Goal: Check status

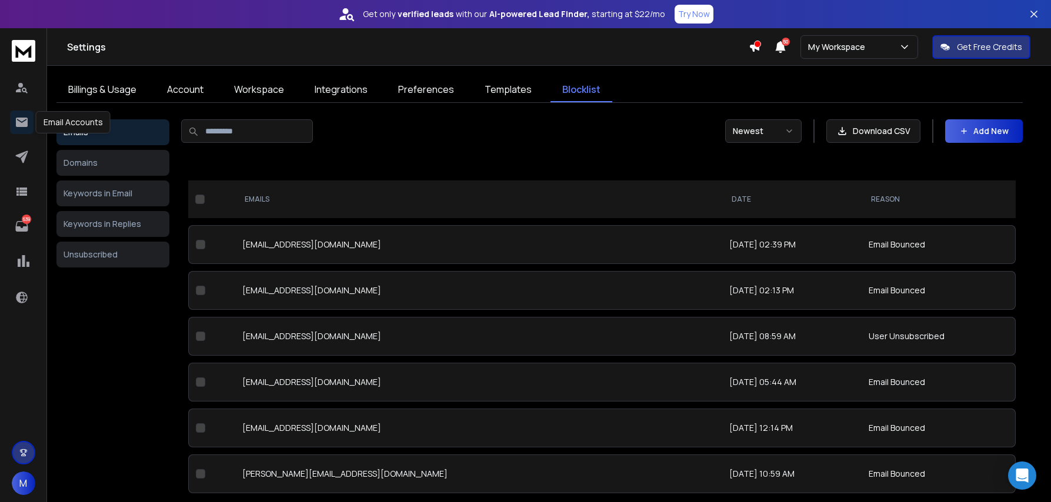
click at [18, 118] on icon at bounding box center [22, 122] width 12 height 9
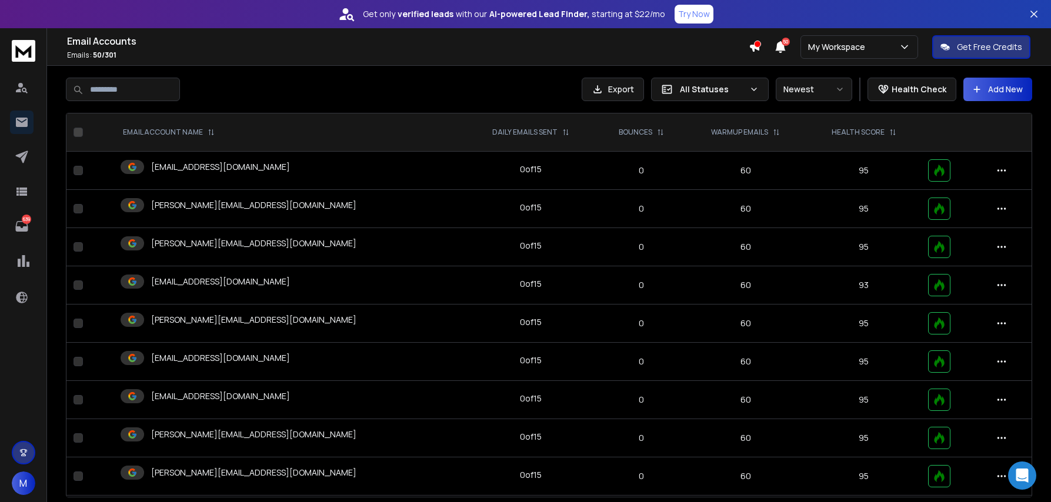
click at [874, 135] on div "HEALTH SCORE" at bounding box center [863, 132] width 96 height 9
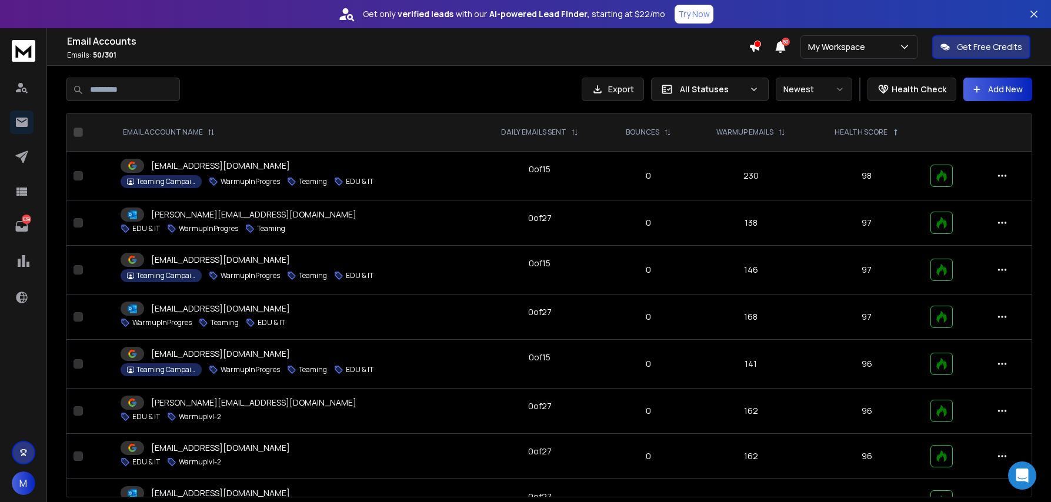
click at [895, 133] on icon at bounding box center [895, 132] width 7 height 7
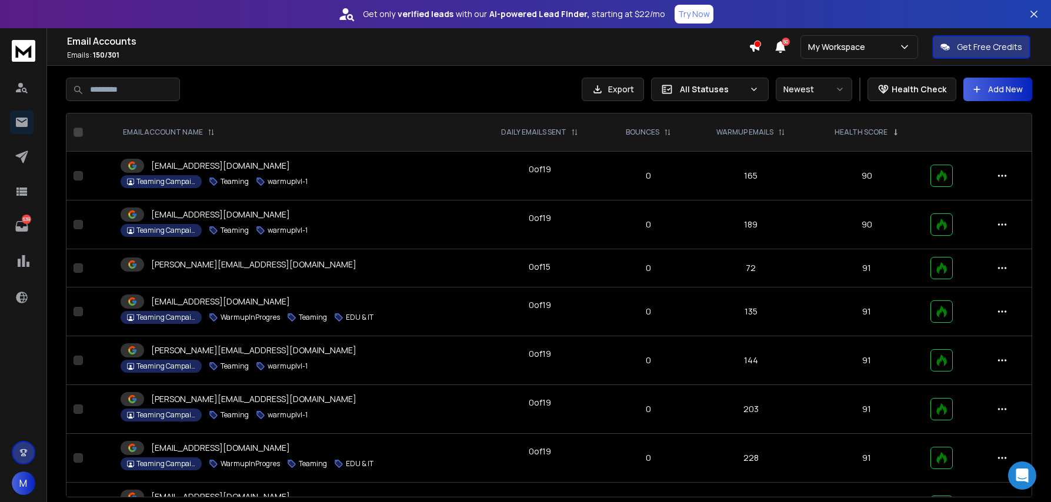
click at [805, 177] on td "165" at bounding box center [750, 176] width 119 height 49
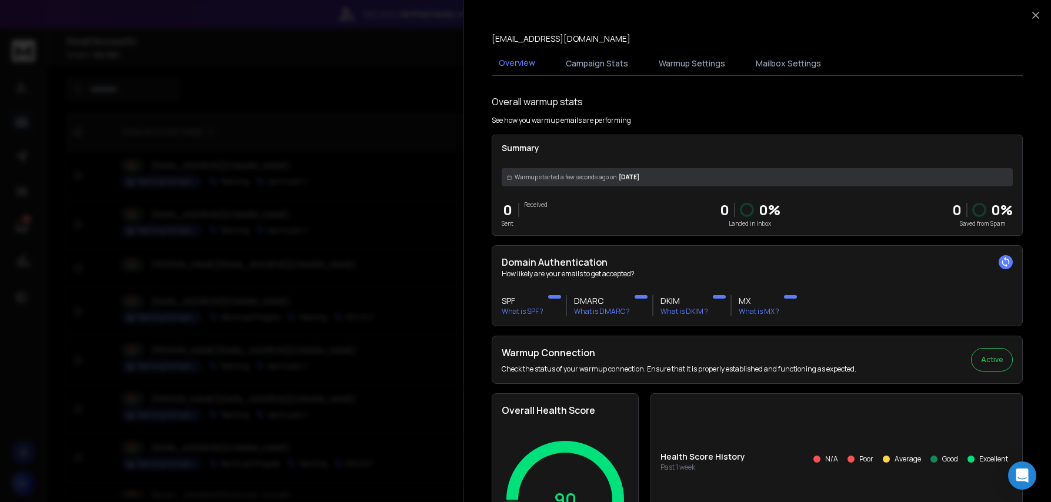
drag, startPoint x: 711, startPoint y: 65, endPoint x: 721, endPoint y: 71, distance: 11.3
click at [711, 65] on button "Warmup Settings" at bounding box center [691, 64] width 81 height 26
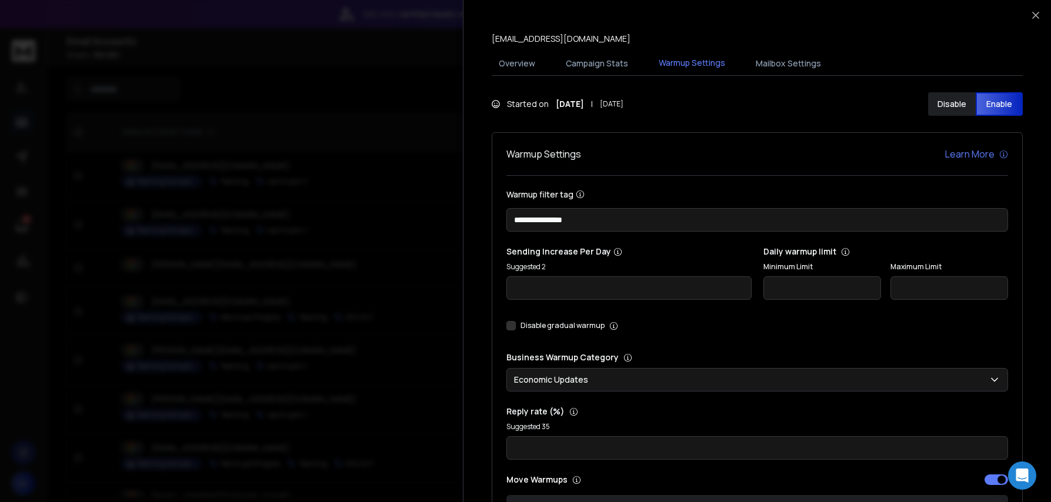
click at [296, 143] on div at bounding box center [525, 251] width 1051 height 502
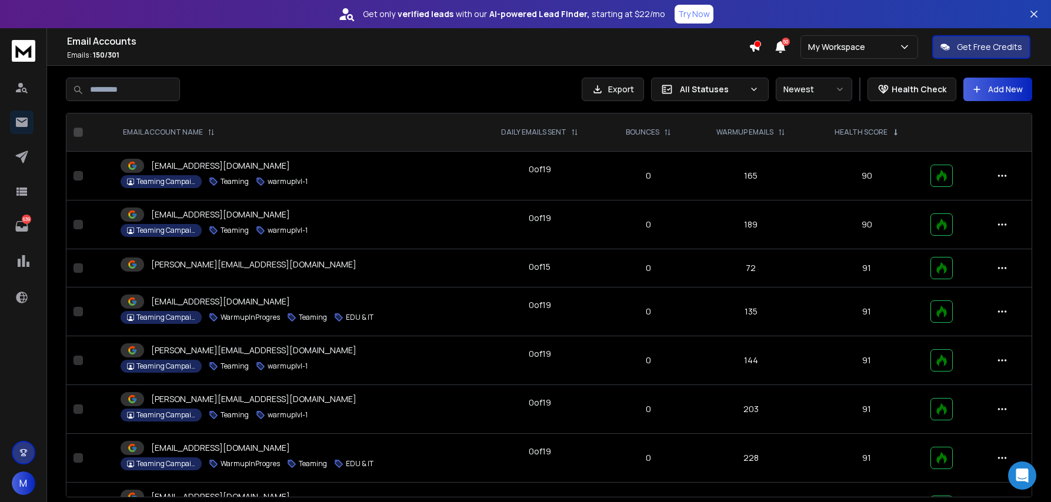
click at [772, 245] on td "189" at bounding box center [750, 224] width 119 height 49
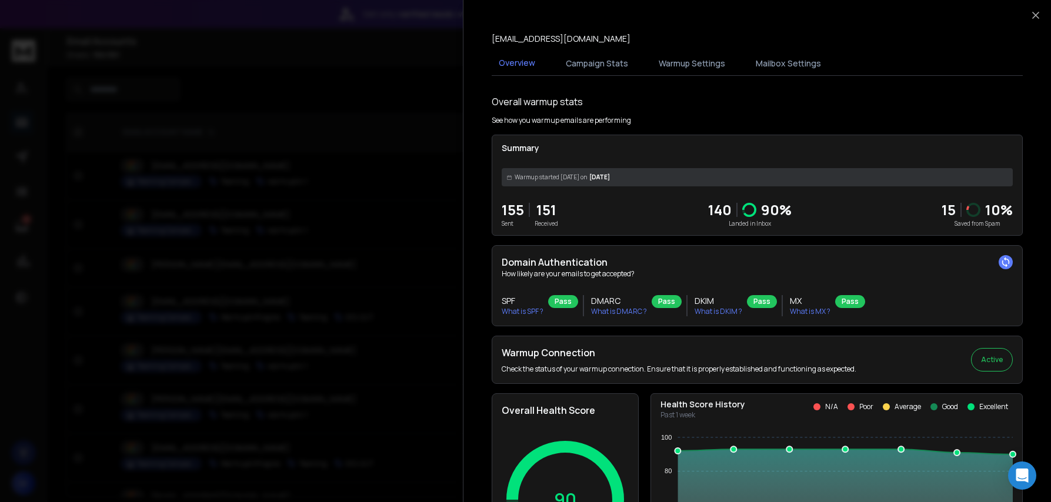
click at [680, 68] on button "Warmup Settings" at bounding box center [691, 64] width 81 height 26
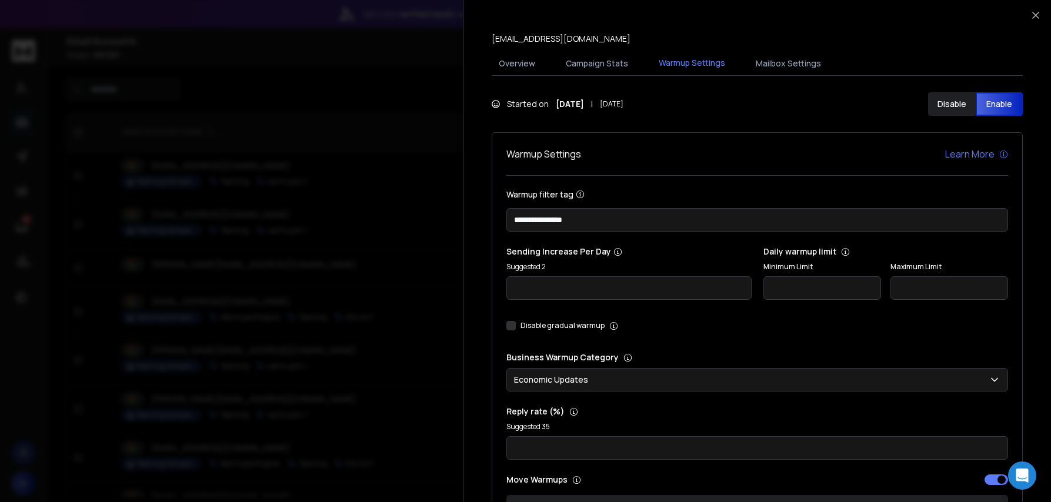
click at [273, 189] on div at bounding box center [525, 251] width 1051 height 502
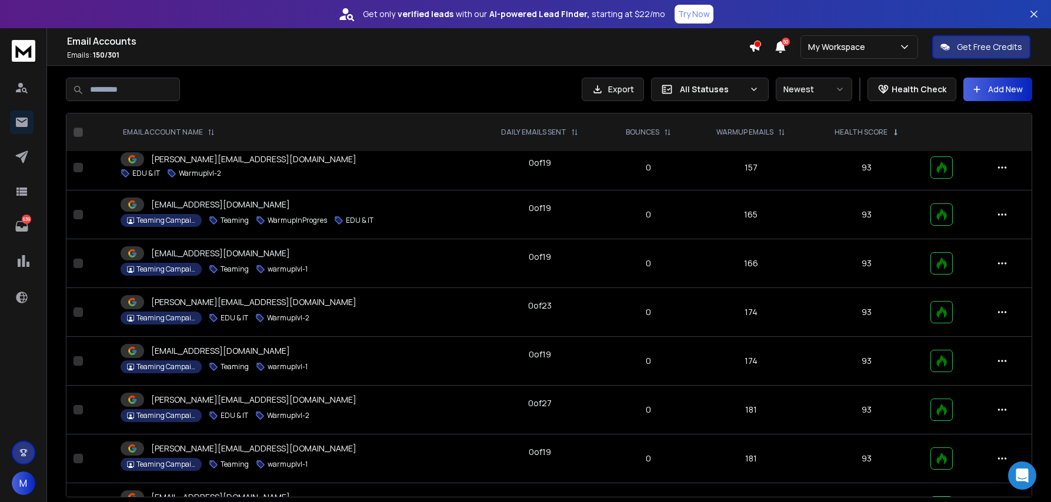
scroll to position [1445, 0]
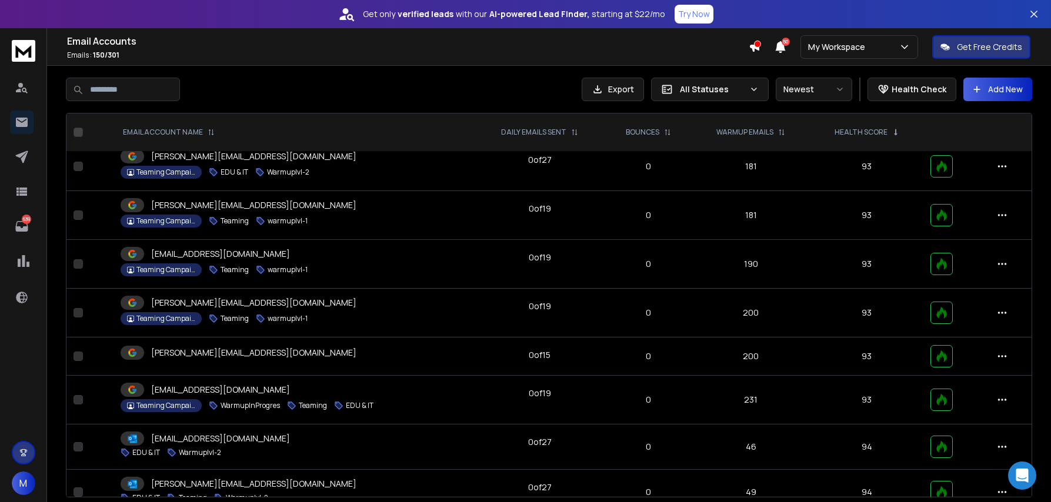
click at [788, 398] on td "231" at bounding box center [750, 400] width 119 height 49
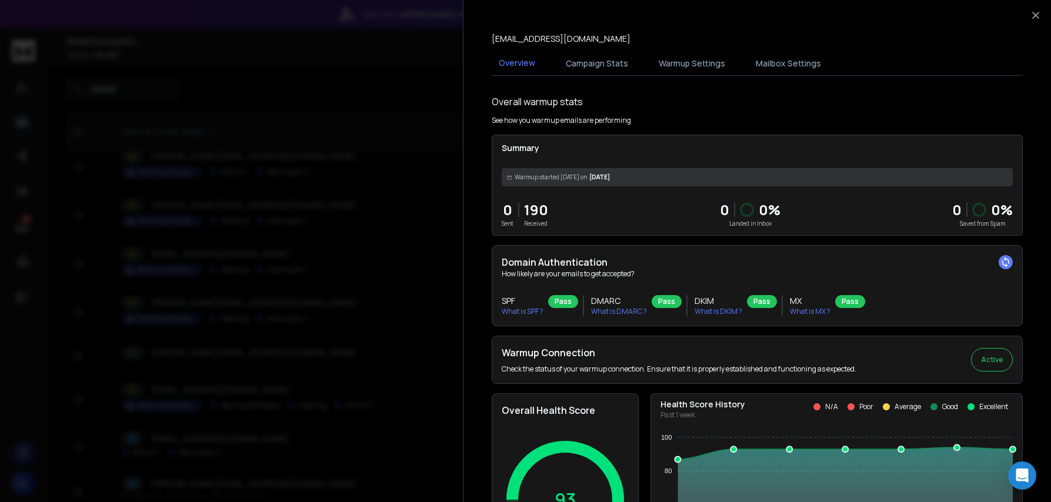
click at [698, 62] on button "Warmup Settings" at bounding box center [691, 64] width 81 height 26
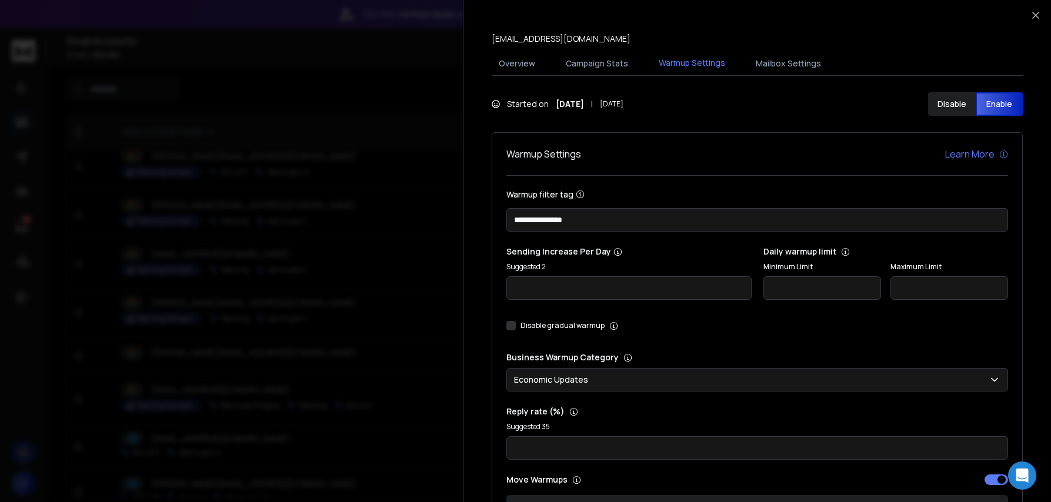
click at [329, 143] on div at bounding box center [525, 251] width 1051 height 502
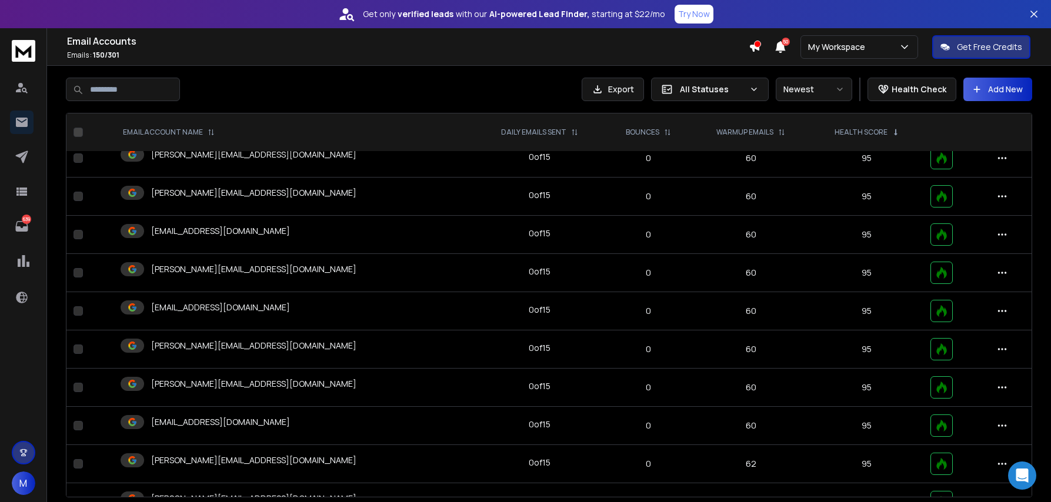
scroll to position [4039, 0]
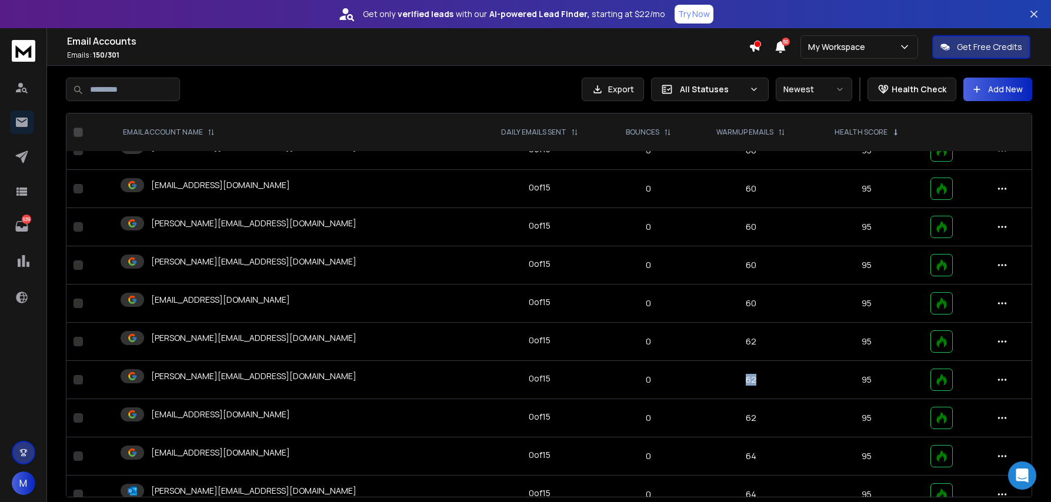
click at [792, 373] on td "62" at bounding box center [750, 380] width 119 height 38
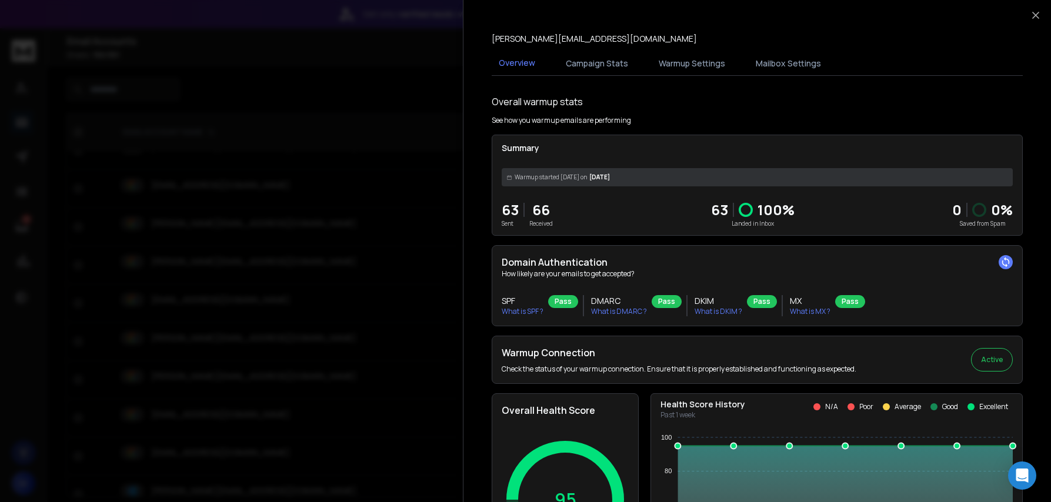
click at [691, 64] on button "Warmup Settings" at bounding box center [691, 64] width 81 height 26
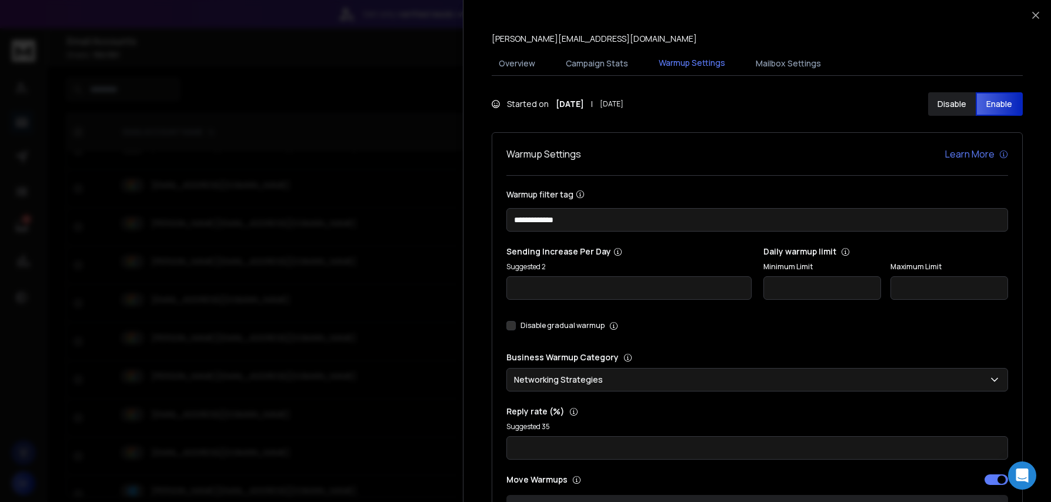
click at [350, 195] on div at bounding box center [525, 251] width 1051 height 502
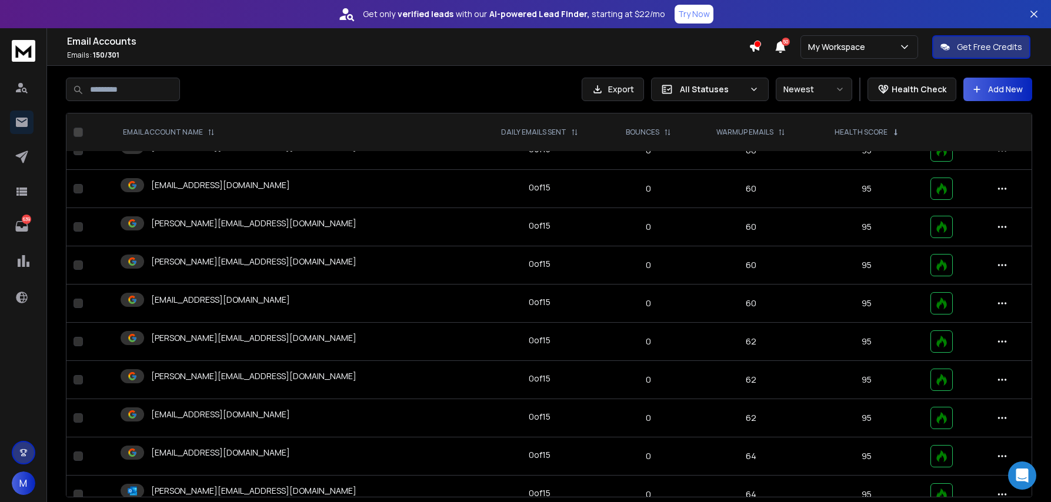
click at [709, 88] on p "All Statuses" at bounding box center [712, 89] width 65 height 12
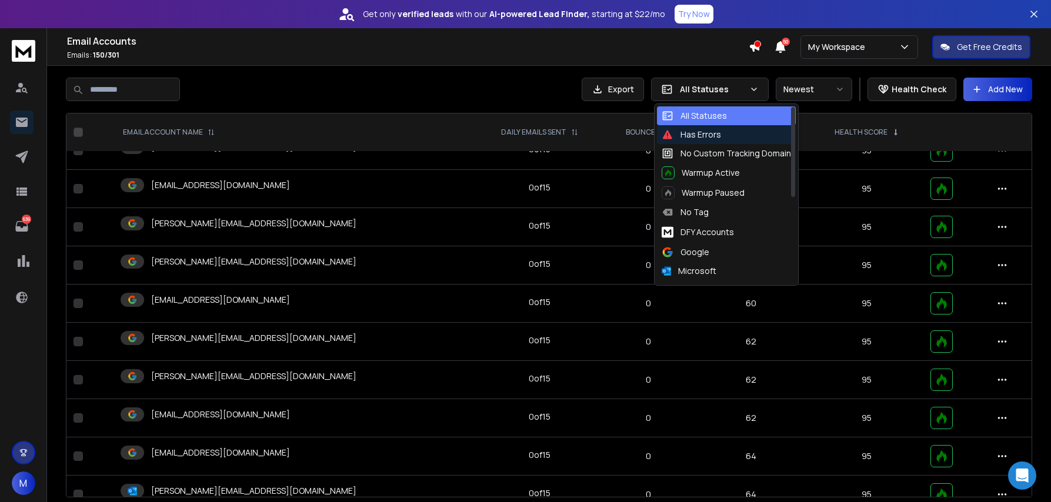
click at [697, 131] on div "Has Errors" at bounding box center [690, 135] width 59 height 12
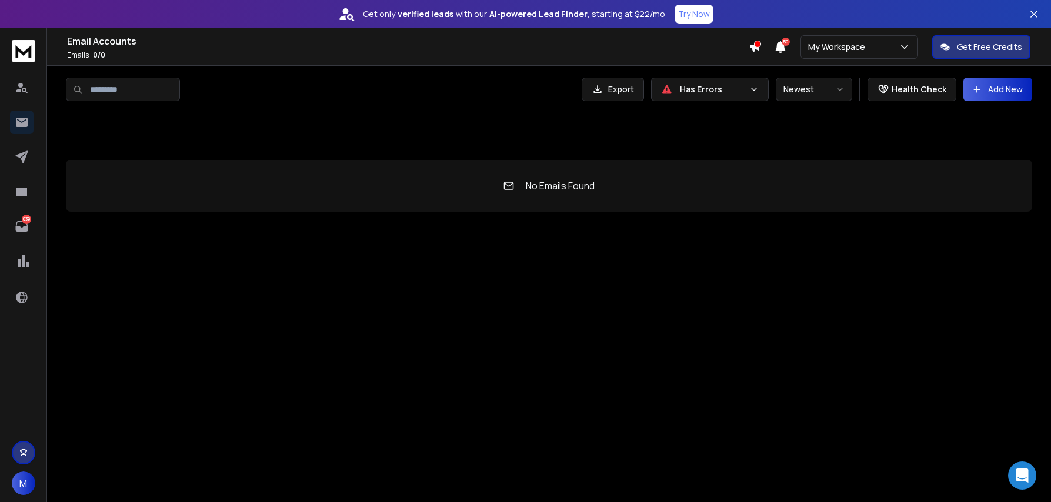
click at [713, 92] on p "Has Errors" at bounding box center [712, 89] width 65 height 12
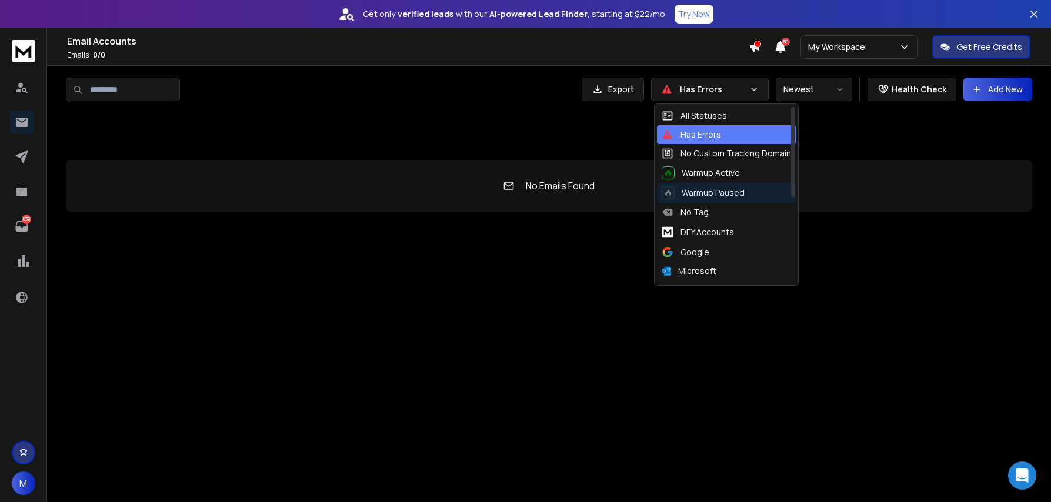
click at [718, 192] on div "Warmup Paused" at bounding box center [702, 192] width 83 height 13
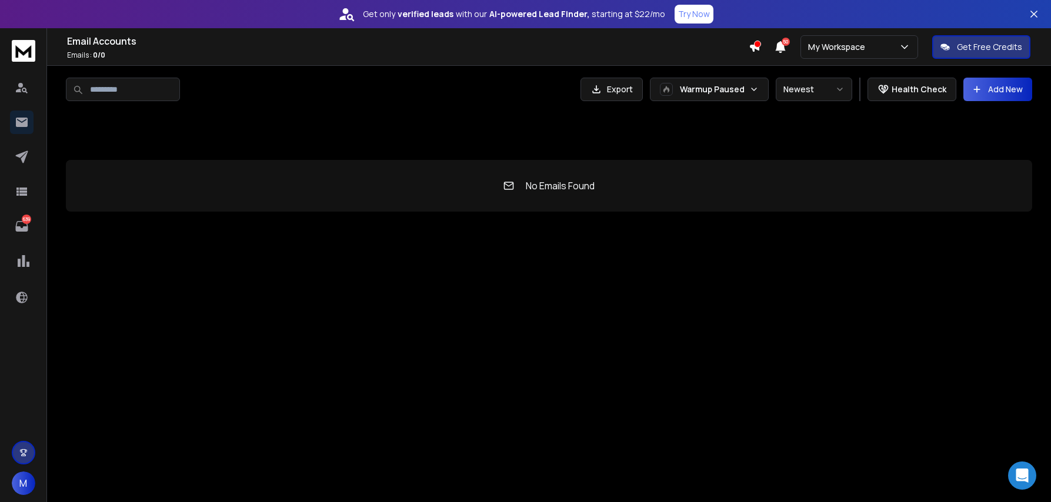
click at [727, 86] on p "Warmup Paused" at bounding box center [712, 89] width 65 height 12
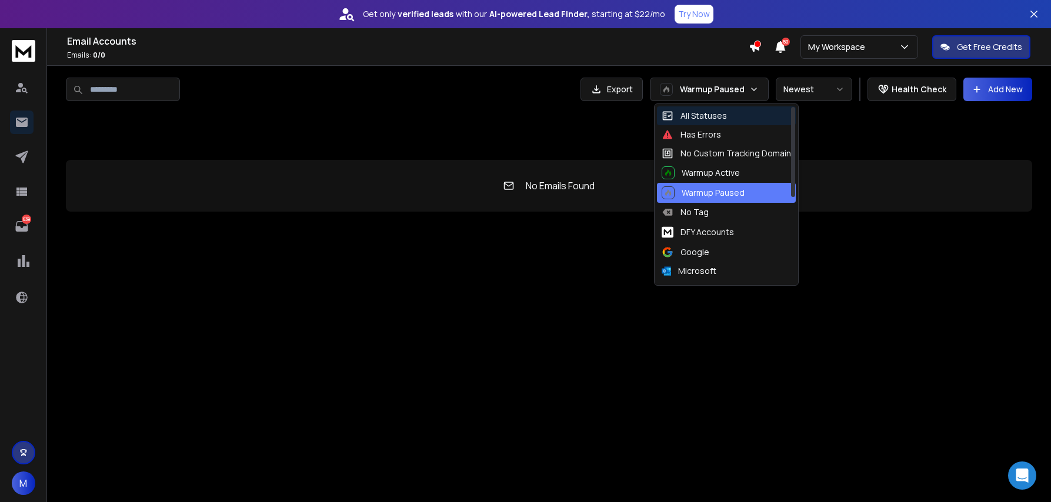
click at [710, 119] on div "All Statuses" at bounding box center [693, 116] width 65 height 12
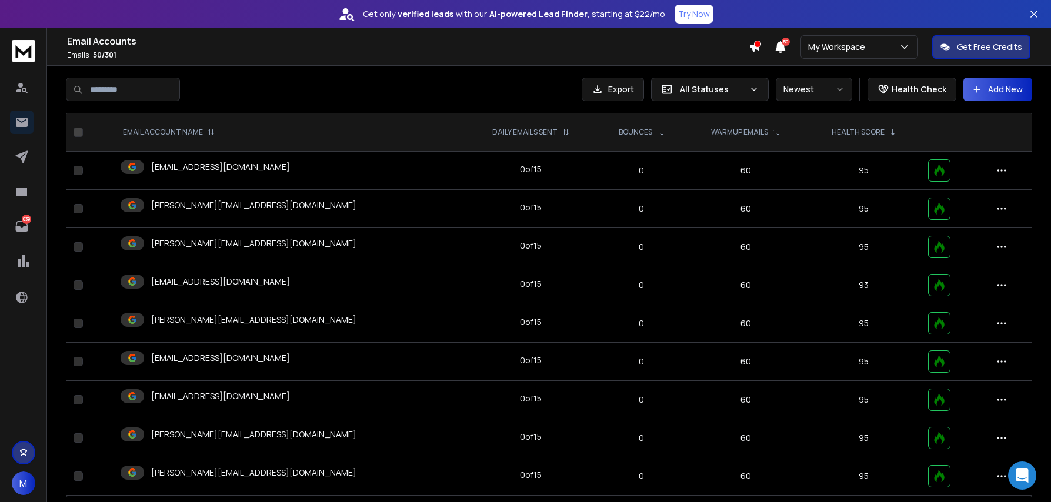
click at [698, 87] on p "All Statuses" at bounding box center [712, 89] width 65 height 12
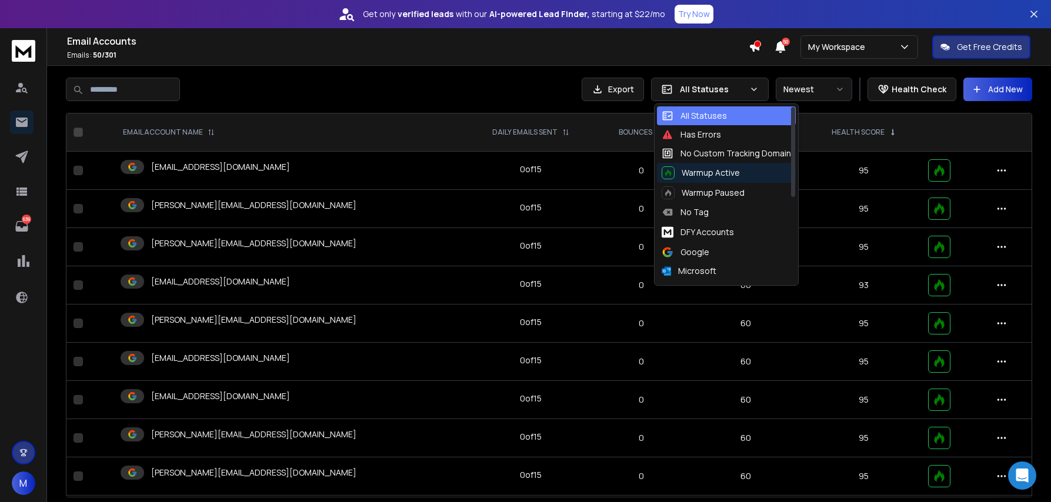
click at [721, 173] on div "Warmup Active" at bounding box center [700, 172] width 78 height 13
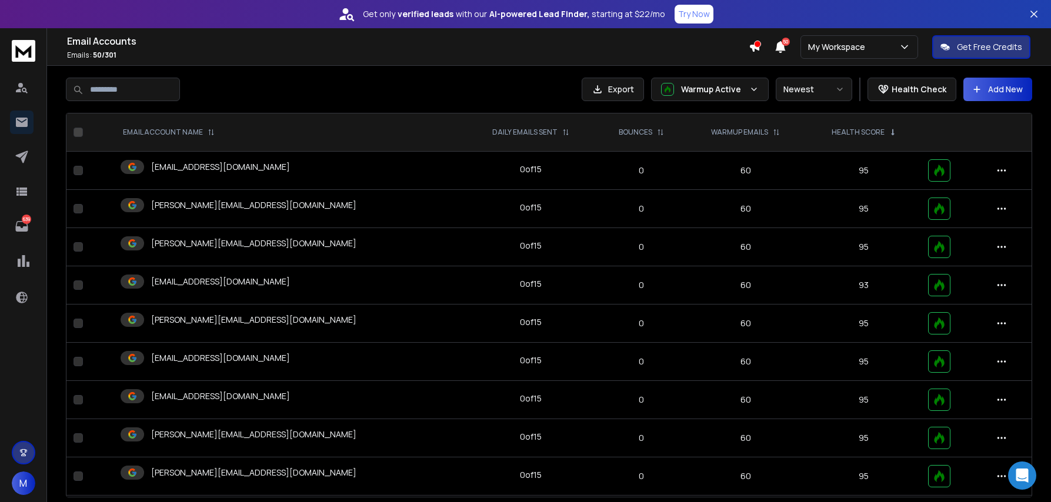
click at [705, 84] on p "Warmup Active" at bounding box center [712, 89] width 63 height 12
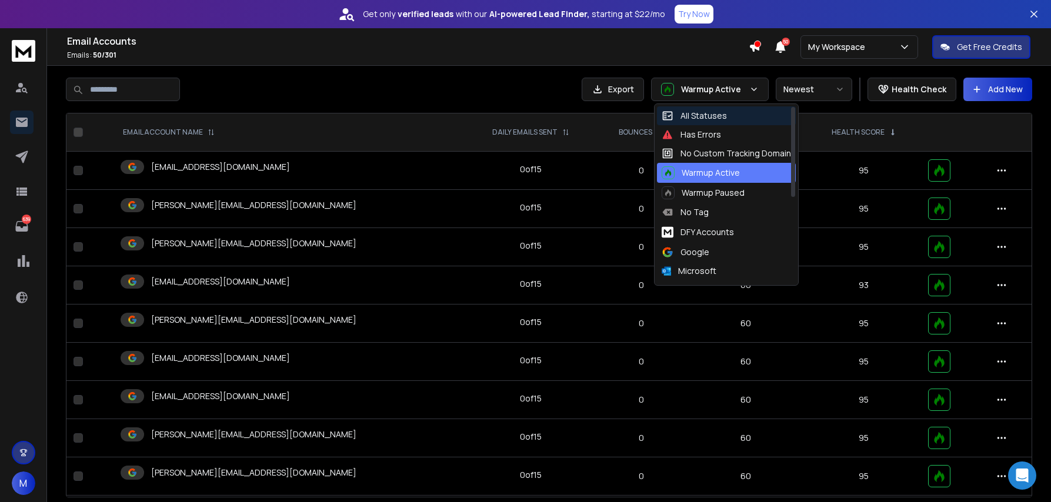
click at [708, 117] on div "All Statuses" at bounding box center [693, 116] width 65 height 12
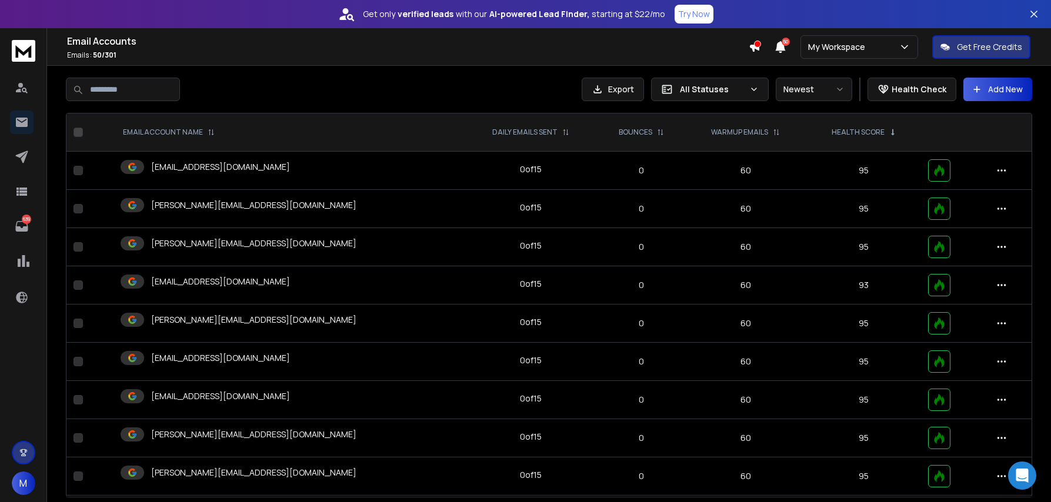
click at [707, 91] on p "All Statuses" at bounding box center [712, 89] width 65 height 12
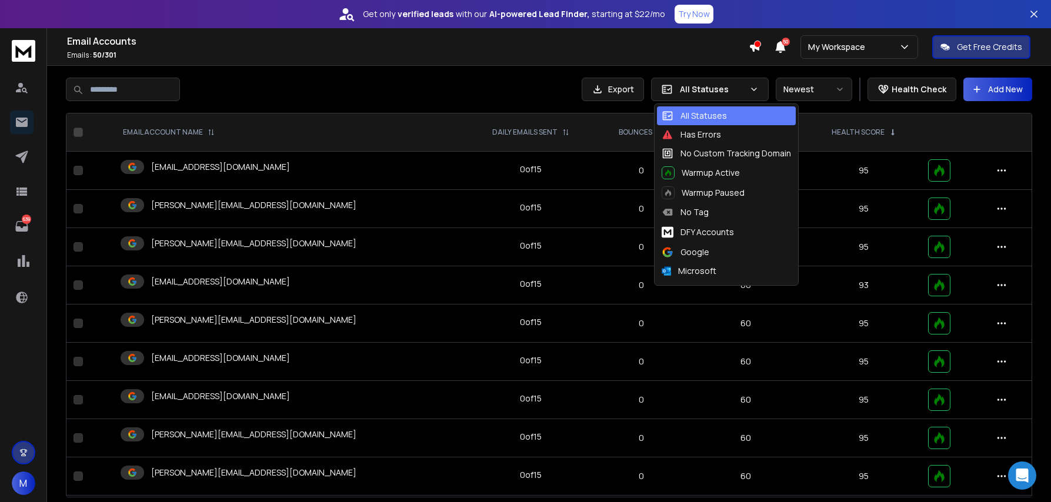
click at [446, 90] on div at bounding box center [320, 90] width 509 height 24
